Goal: Task Accomplishment & Management: Complete application form

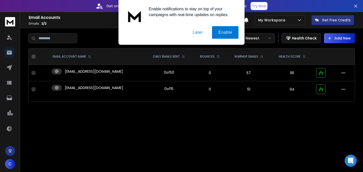
click at [197, 34] on button "Later" at bounding box center [197, 32] width 23 height 13
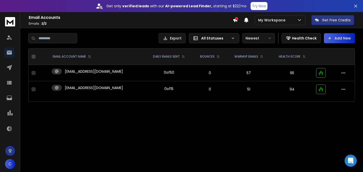
click at [99, 72] on p "[EMAIL_ADDRESS][DOMAIN_NAME]" at bounding box center [94, 71] width 58 height 5
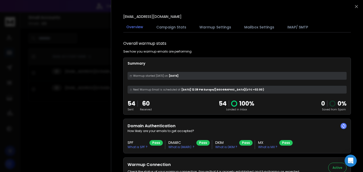
click at [210, 28] on button "Warmup Settings" at bounding box center [215, 27] width 38 height 11
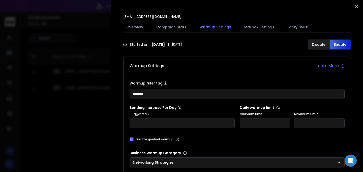
click at [165, 26] on button "Campaign Stats" at bounding box center [171, 27] width 36 height 11
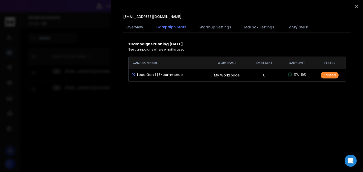
click at [138, 26] on button "Overview" at bounding box center [134, 27] width 23 height 11
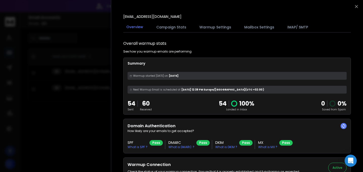
click at [171, 26] on button "Campaign Stats" at bounding box center [171, 27] width 36 height 11
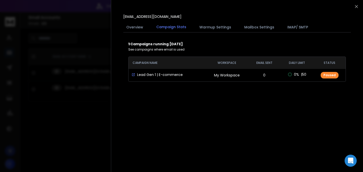
click at [138, 26] on button "Overview" at bounding box center [134, 27] width 23 height 11
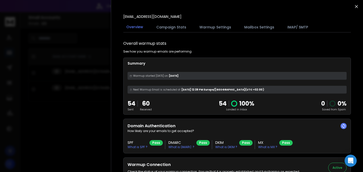
click at [354, 7] on icon "button" at bounding box center [355, 6] width 5 height 5
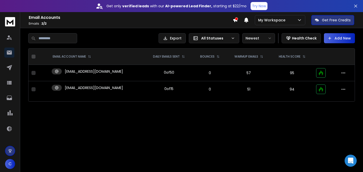
click at [318, 72] on icon at bounding box center [320, 72] width 4 height 5
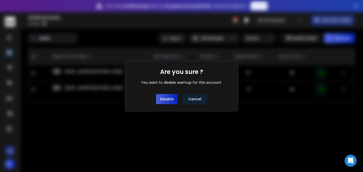
click at [194, 101] on button "Cancel" at bounding box center [195, 99] width 24 height 10
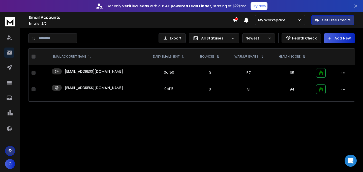
click at [92, 69] on p "[EMAIL_ADDRESS][DOMAIN_NAME]" at bounding box center [94, 71] width 58 height 5
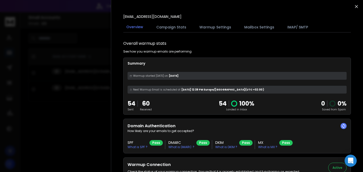
click at [354, 8] on icon "button" at bounding box center [355, 6] width 5 height 5
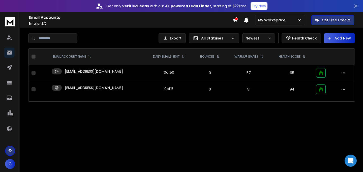
click at [93, 72] on p "[EMAIL_ADDRESS][DOMAIN_NAME]" at bounding box center [94, 71] width 58 height 5
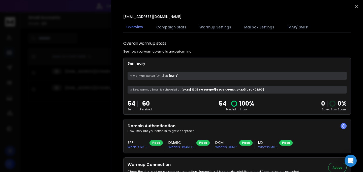
click at [353, 7] on icon "button" at bounding box center [355, 6] width 5 height 5
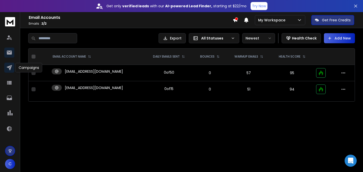
click at [10, 67] on icon at bounding box center [9, 68] width 6 height 6
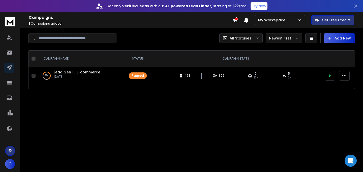
click at [81, 70] on span "Lead Gen 1 | E-commerce" at bounding box center [77, 72] width 47 height 5
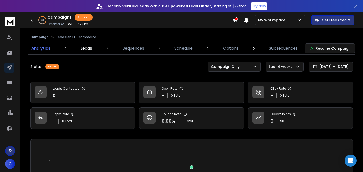
click at [85, 50] on p "Leads" at bounding box center [86, 48] width 11 height 6
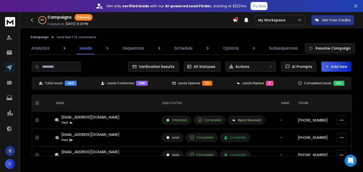
scroll to position [833, 0]
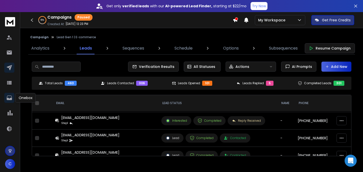
click at [10, 97] on icon at bounding box center [9, 98] width 6 height 6
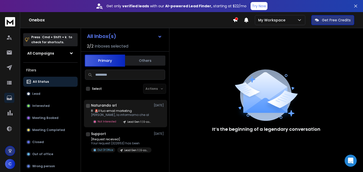
click at [128, 111] on p "R: 🚨Il tuo email marketing" at bounding box center [121, 111] width 60 height 4
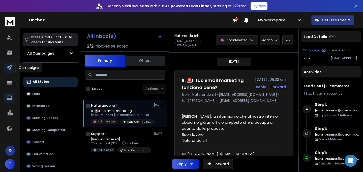
click at [8, 67] on icon at bounding box center [9, 67] width 5 height 5
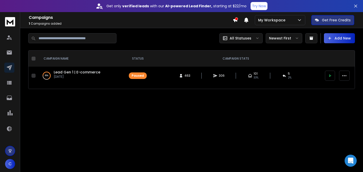
click at [332, 39] on button "Add New" at bounding box center [338, 38] width 31 height 10
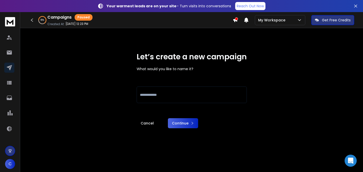
click at [167, 96] on input at bounding box center [191, 95] width 110 height 17
click at [157, 96] on input "**********" at bounding box center [191, 95] width 110 height 17
type input "**********"
click at [180, 123] on button "Continue" at bounding box center [183, 123] width 30 height 10
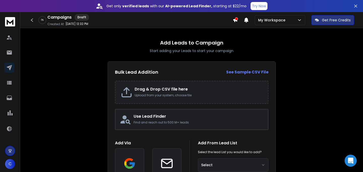
scroll to position [27, 0]
